Goal: Task Accomplishment & Management: Manage account settings

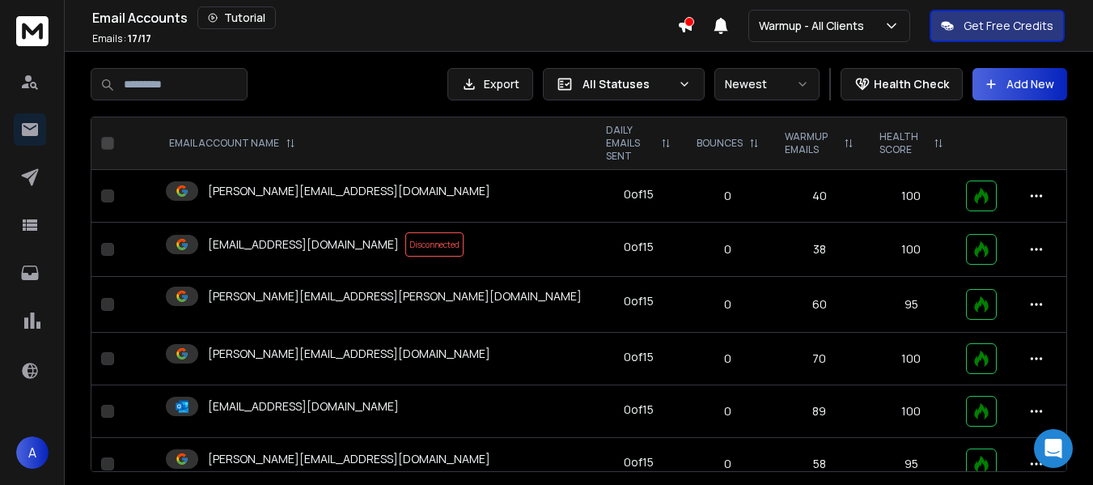
click at [575, 36] on div "Emails : 17 / 17" at bounding box center [384, 38] width 585 height 13
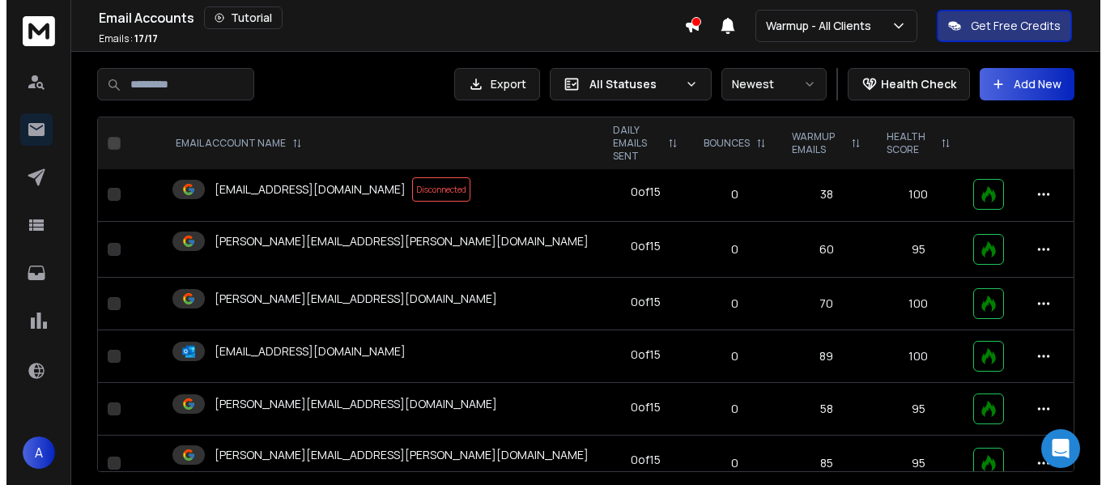
scroll to position [81, 0]
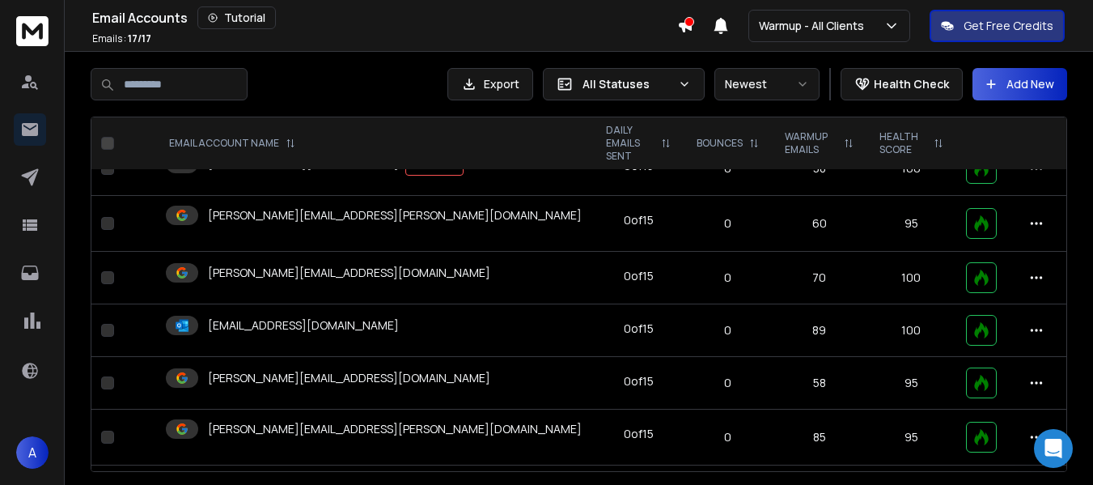
click at [772, 338] on td "89" at bounding box center [819, 330] width 95 height 53
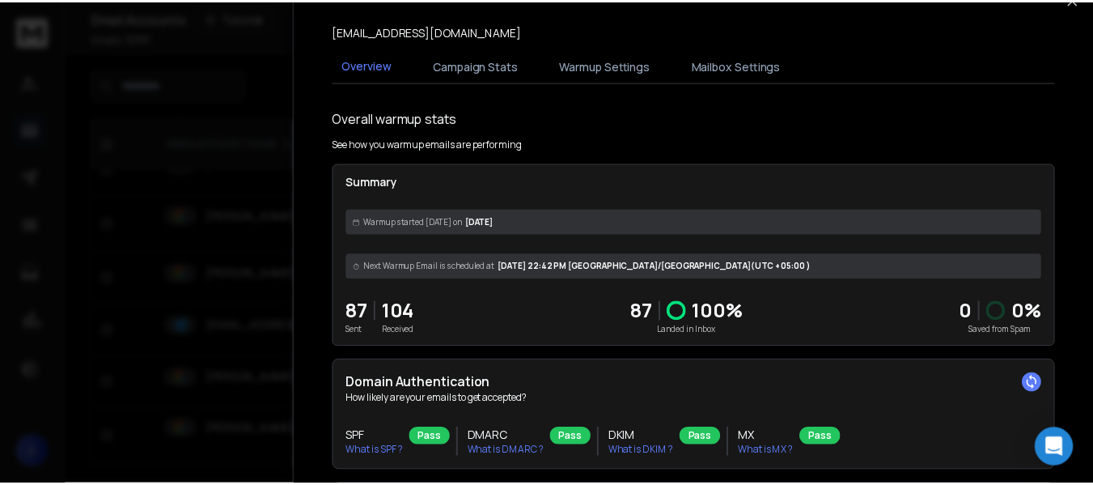
scroll to position [0, 0]
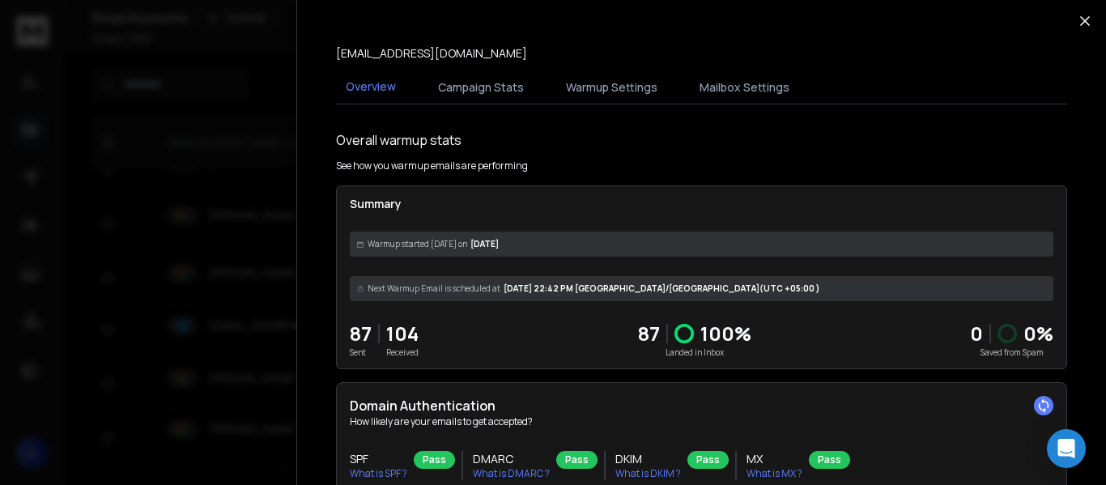
click at [1083, 15] on icon "button" at bounding box center [1084, 21] width 16 height 16
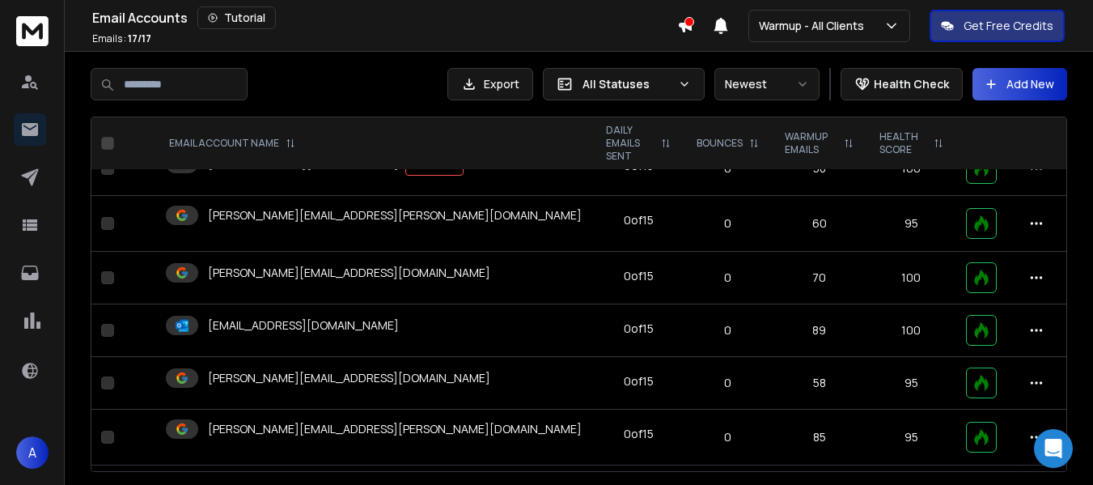
click at [474, 31] on div "Email Accounts Tutorial Emails : 17 / 17" at bounding box center [384, 25] width 585 height 39
drag, startPoint x: 452, startPoint y: 151, endPoint x: 335, endPoint y: 523, distance: 389.6
click at [335, 484] on html "ReferralStack Unlock AI-powered affiliate growth Lifetime Deals available! Clai…" at bounding box center [546, 242] width 1093 height 485
